Goal: Task Accomplishment & Management: Use online tool/utility

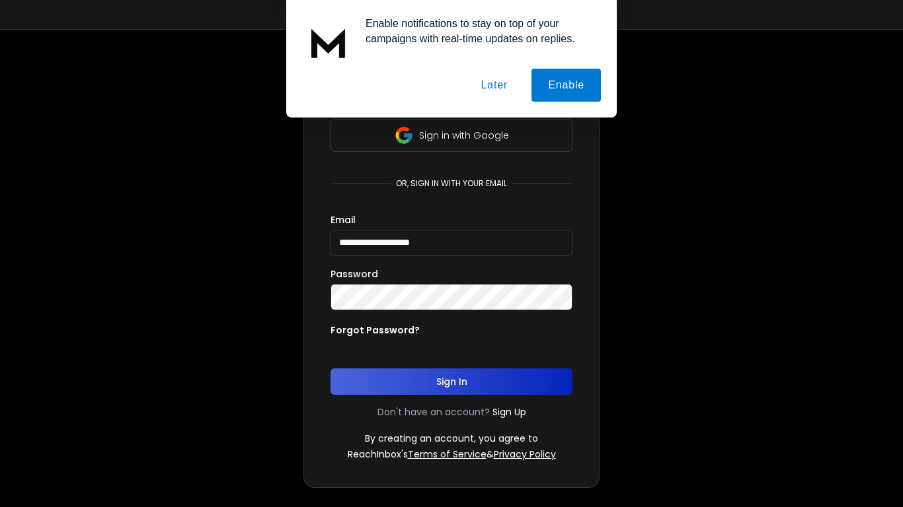
type input "**********"
click at [451, 381] on button "Sign In" at bounding box center [451, 382] width 242 height 26
